Goal: Task Accomplishment & Management: Manage account settings

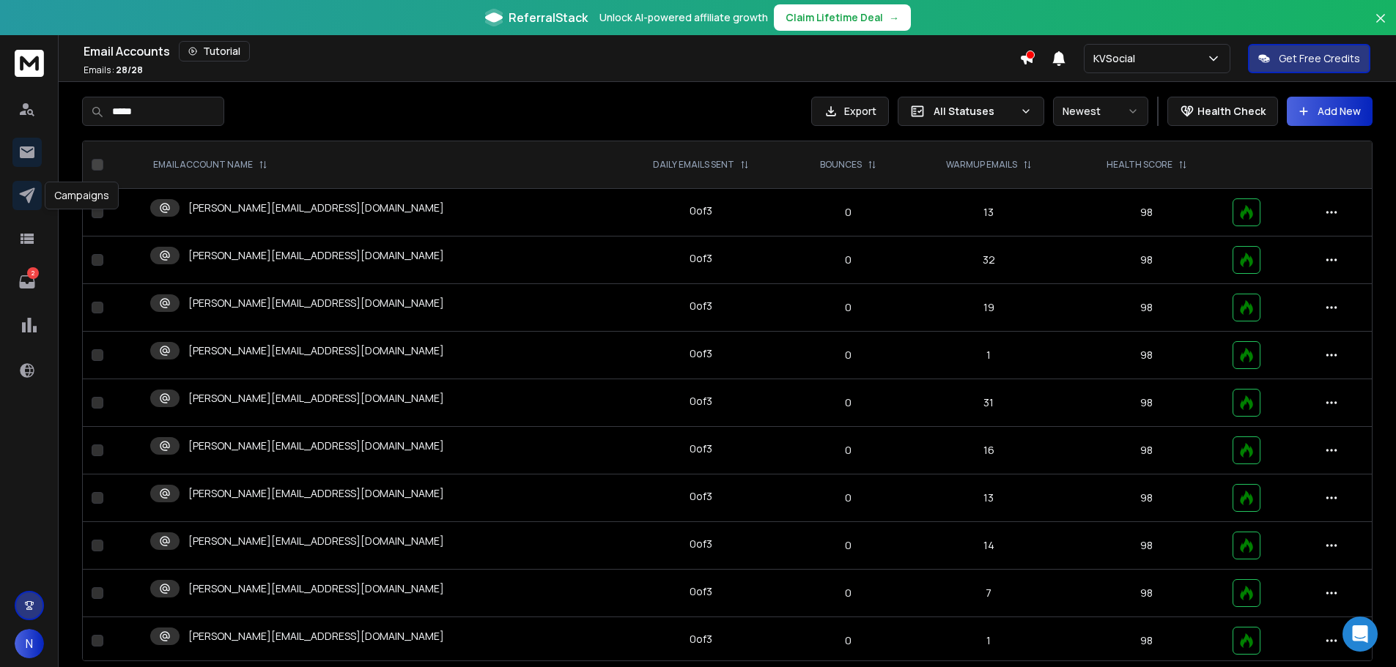
click at [32, 189] on icon at bounding box center [26, 195] width 15 height 15
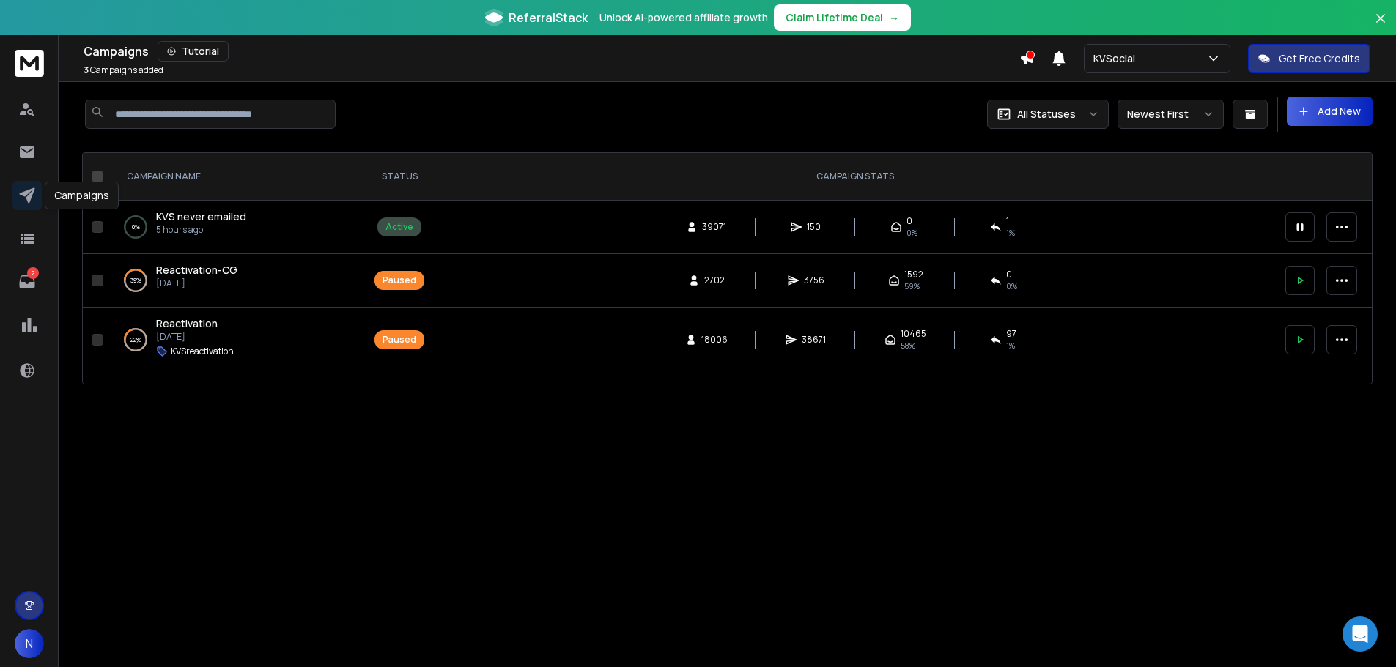
click at [1341, 225] on icon "button" at bounding box center [1341, 227] width 15 height 15
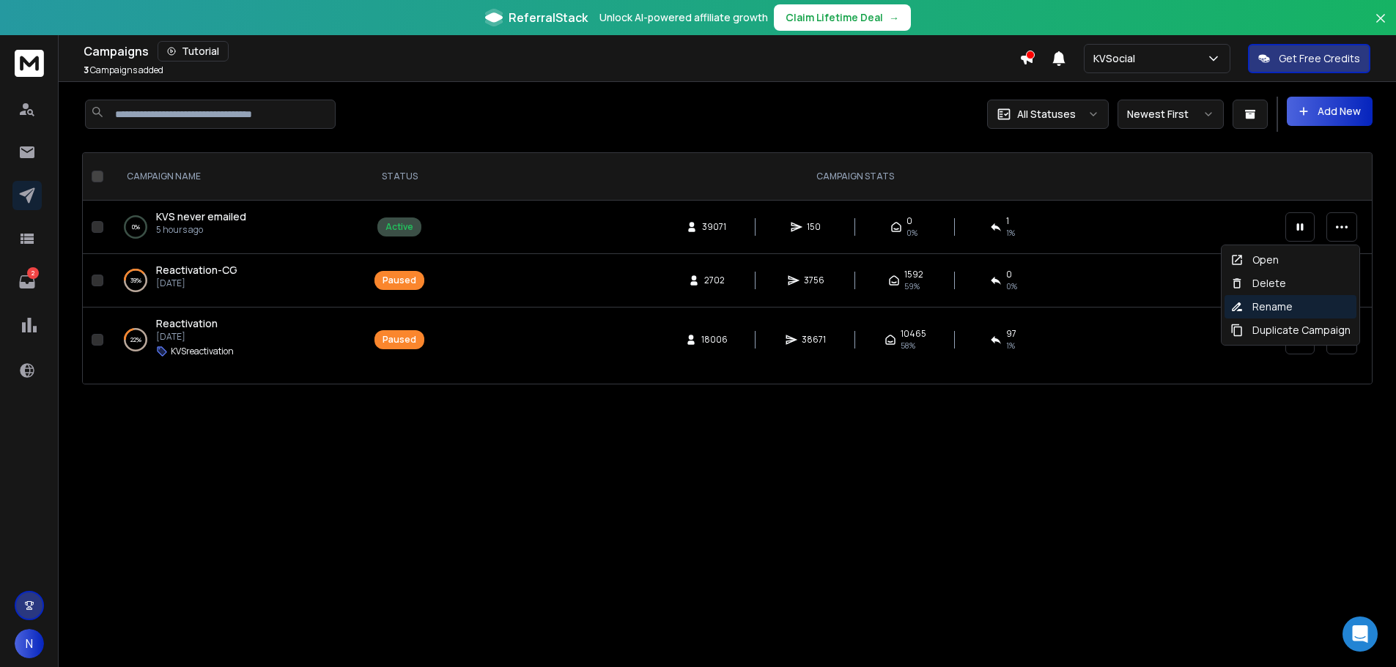
click at [226, 215] on span "KVS never emailed" at bounding box center [201, 217] width 90 height 14
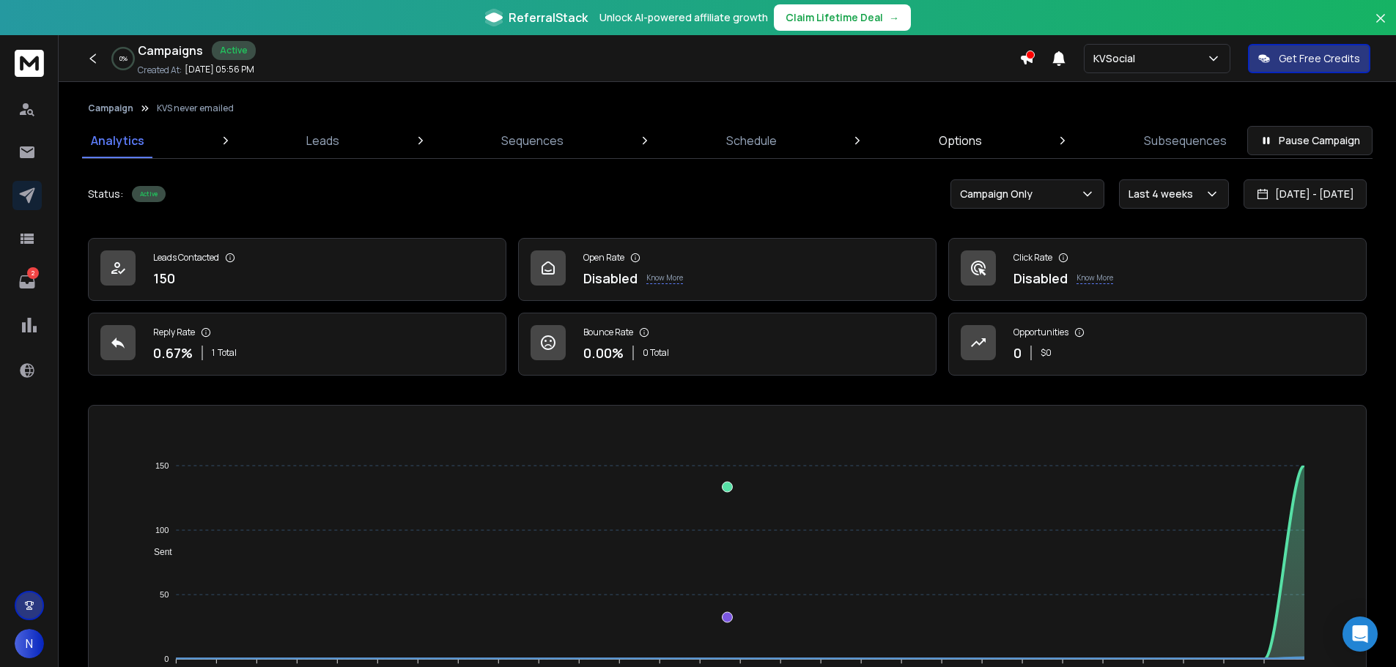
click at [950, 141] on p "Options" at bounding box center [960, 141] width 43 height 18
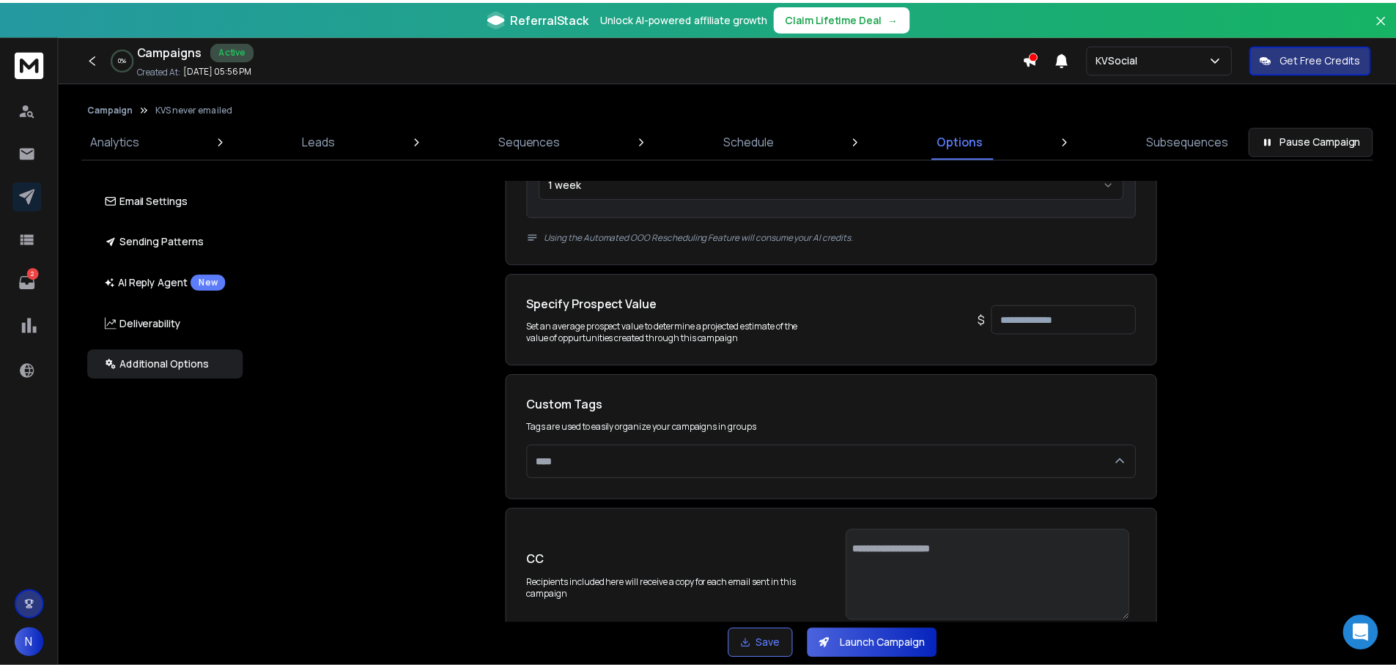
scroll to position [2954, 0]
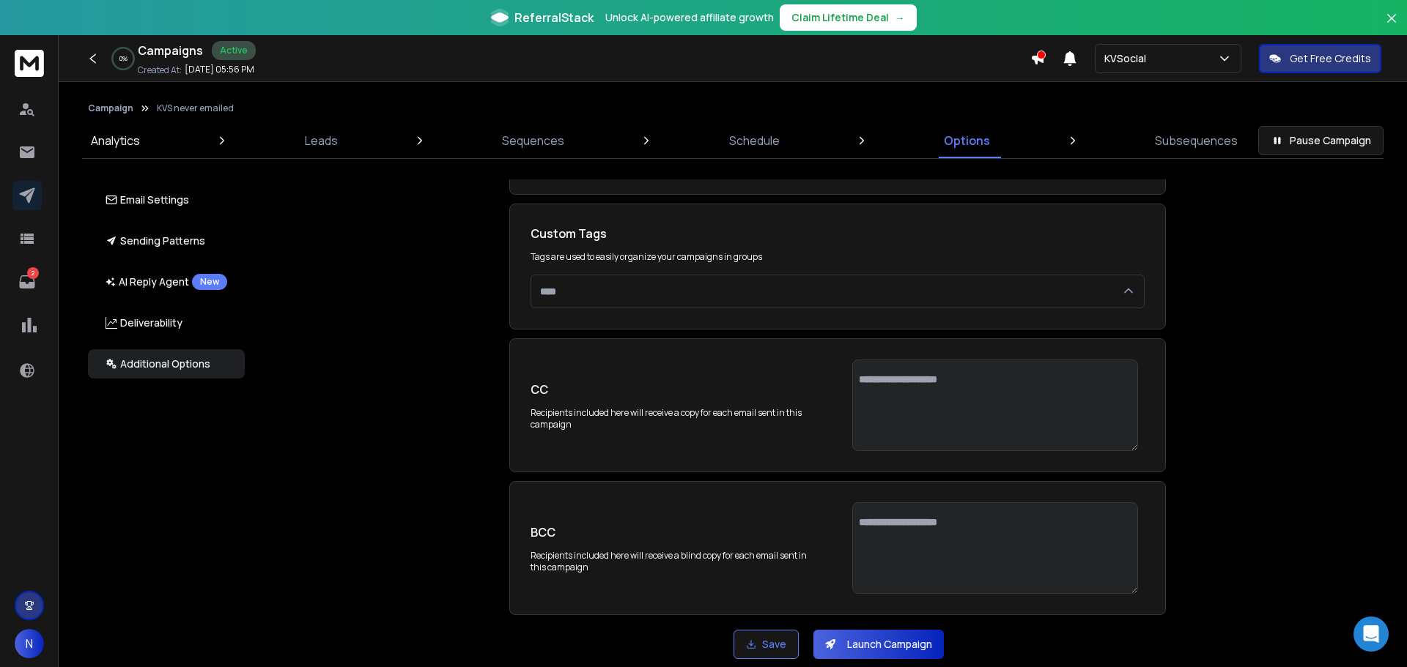
click at [114, 140] on p "Analytics" at bounding box center [115, 141] width 49 height 18
